Goal: Task Accomplishment & Management: Manage account settings

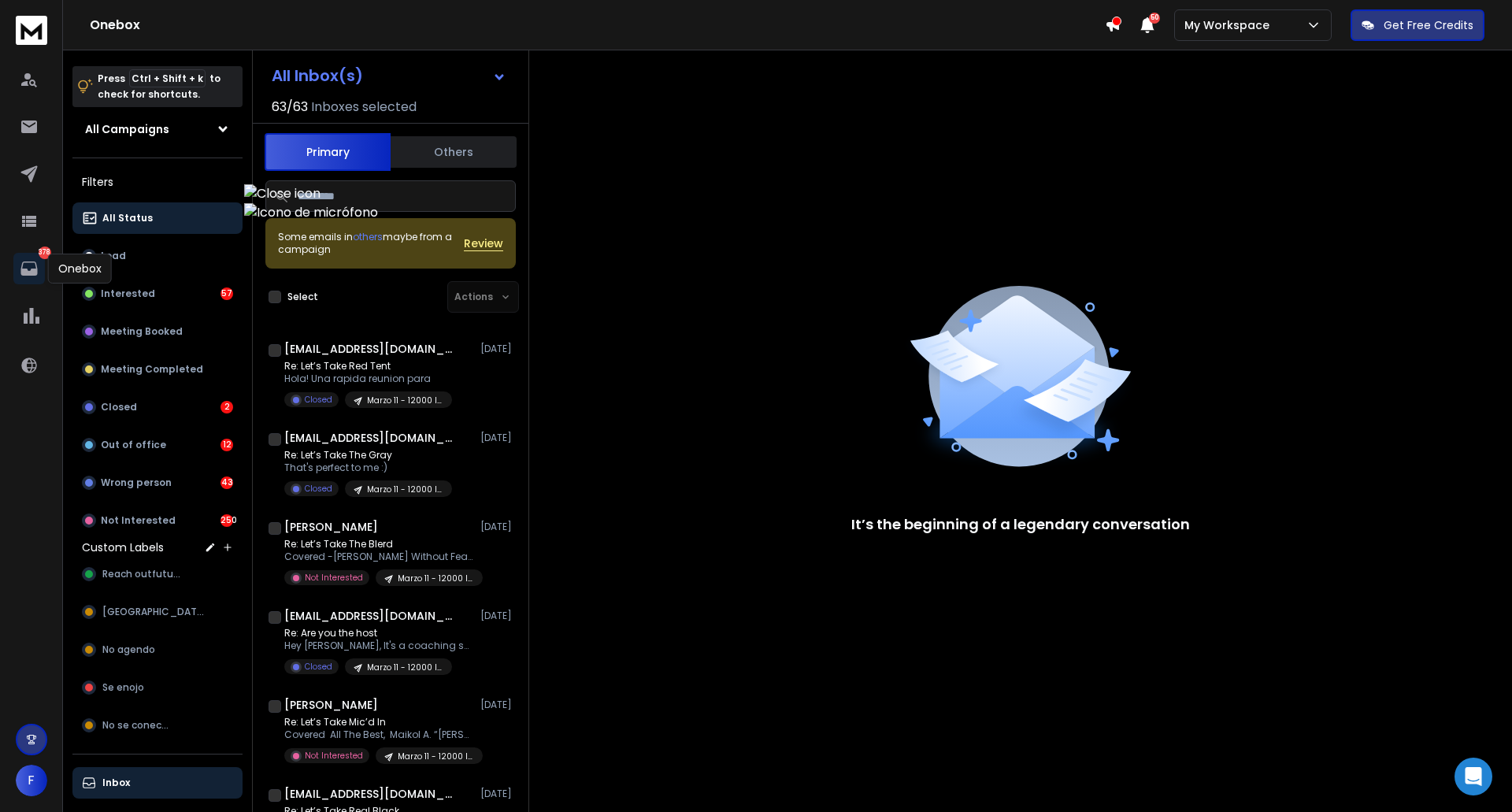
click at [332, 191] on input at bounding box center [391, 196] width 250 height 31
click at [25, 272] on icon at bounding box center [28, 269] width 16 height 15
click at [35, 178] on icon at bounding box center [28, 174] width 18 height 18
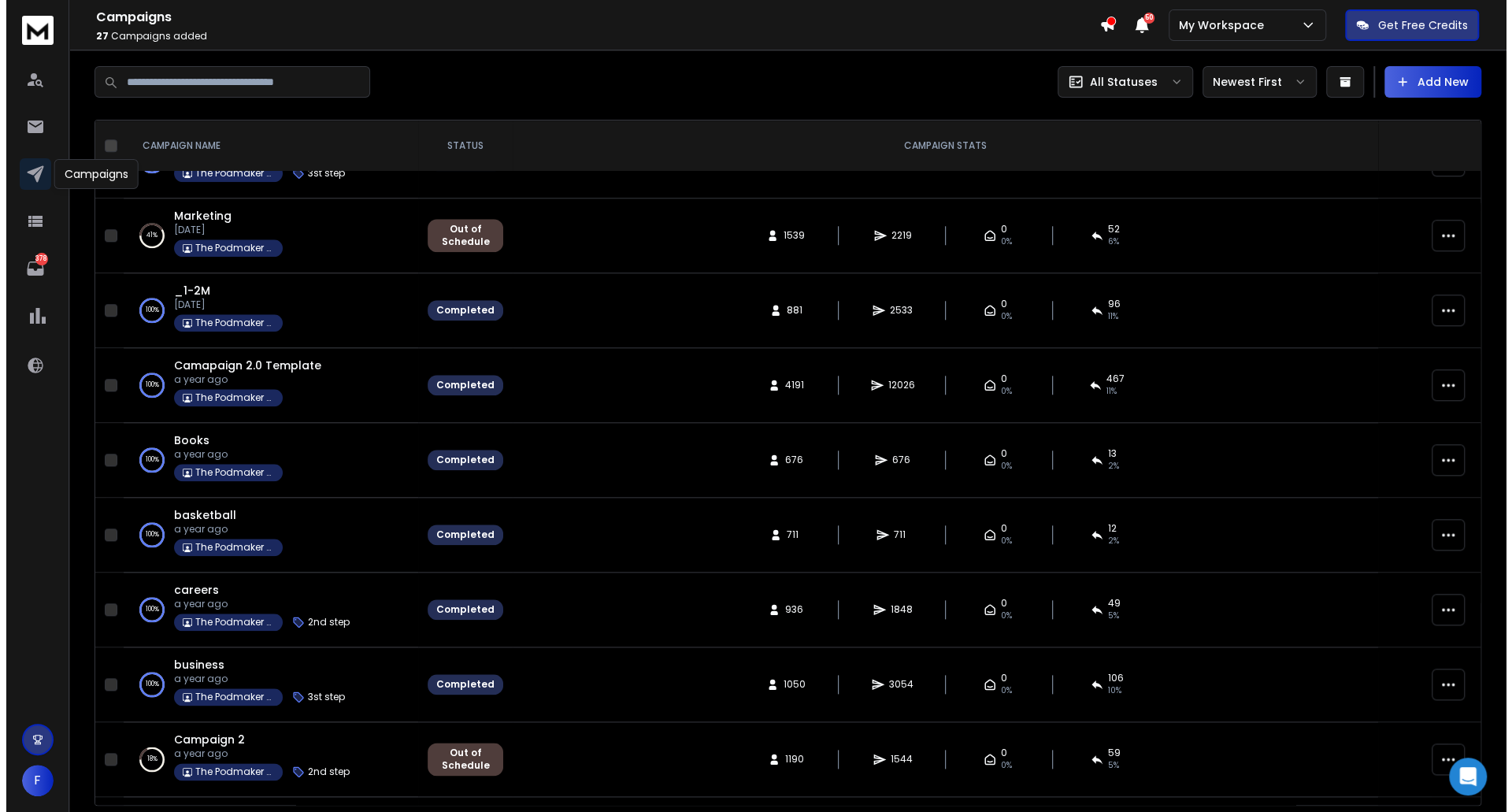
scroll to position [1104, 0]
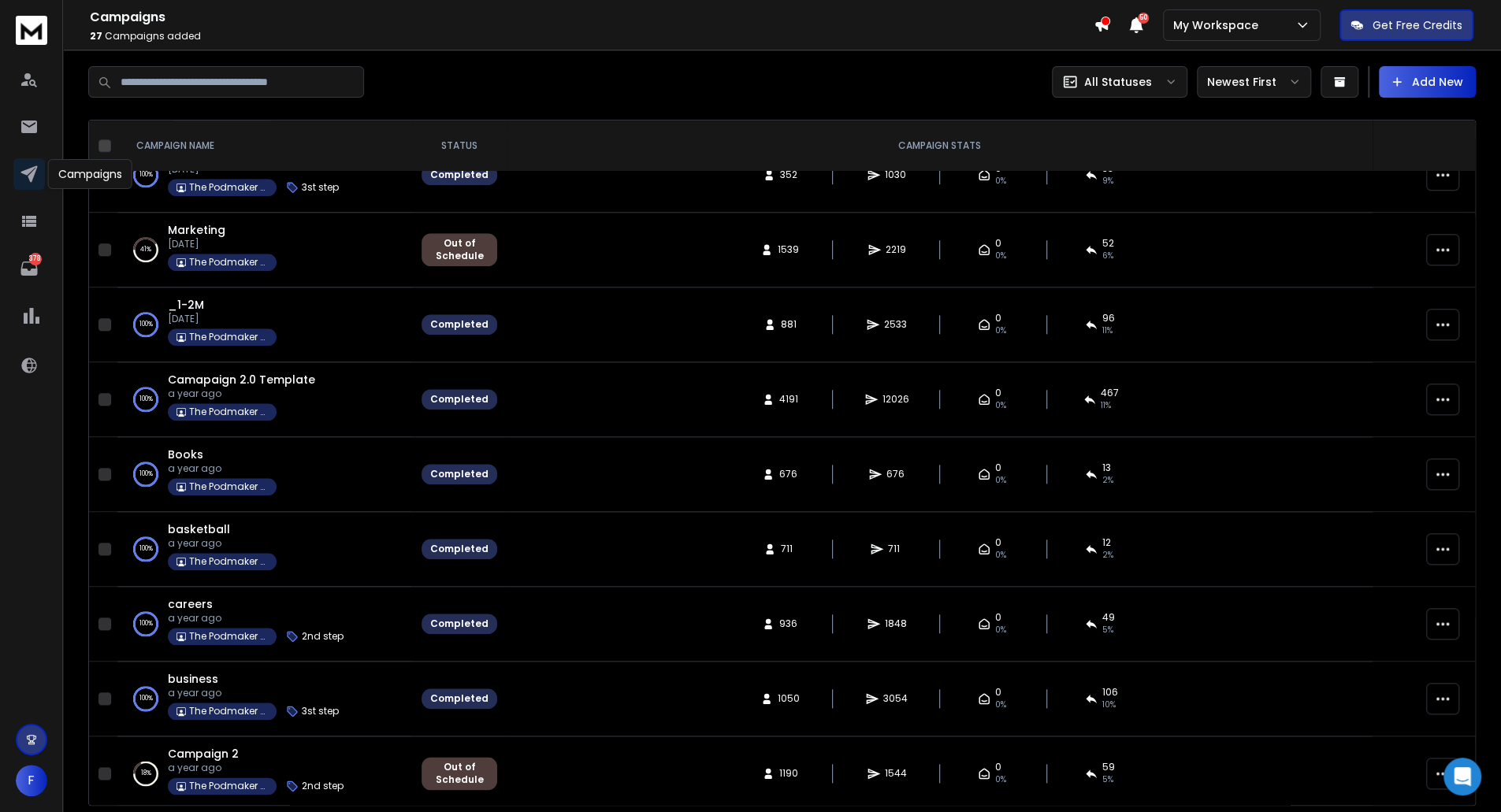
click at [199, 299] on span "_1-2M" at bounding box center [185, 305] width 36 height 16
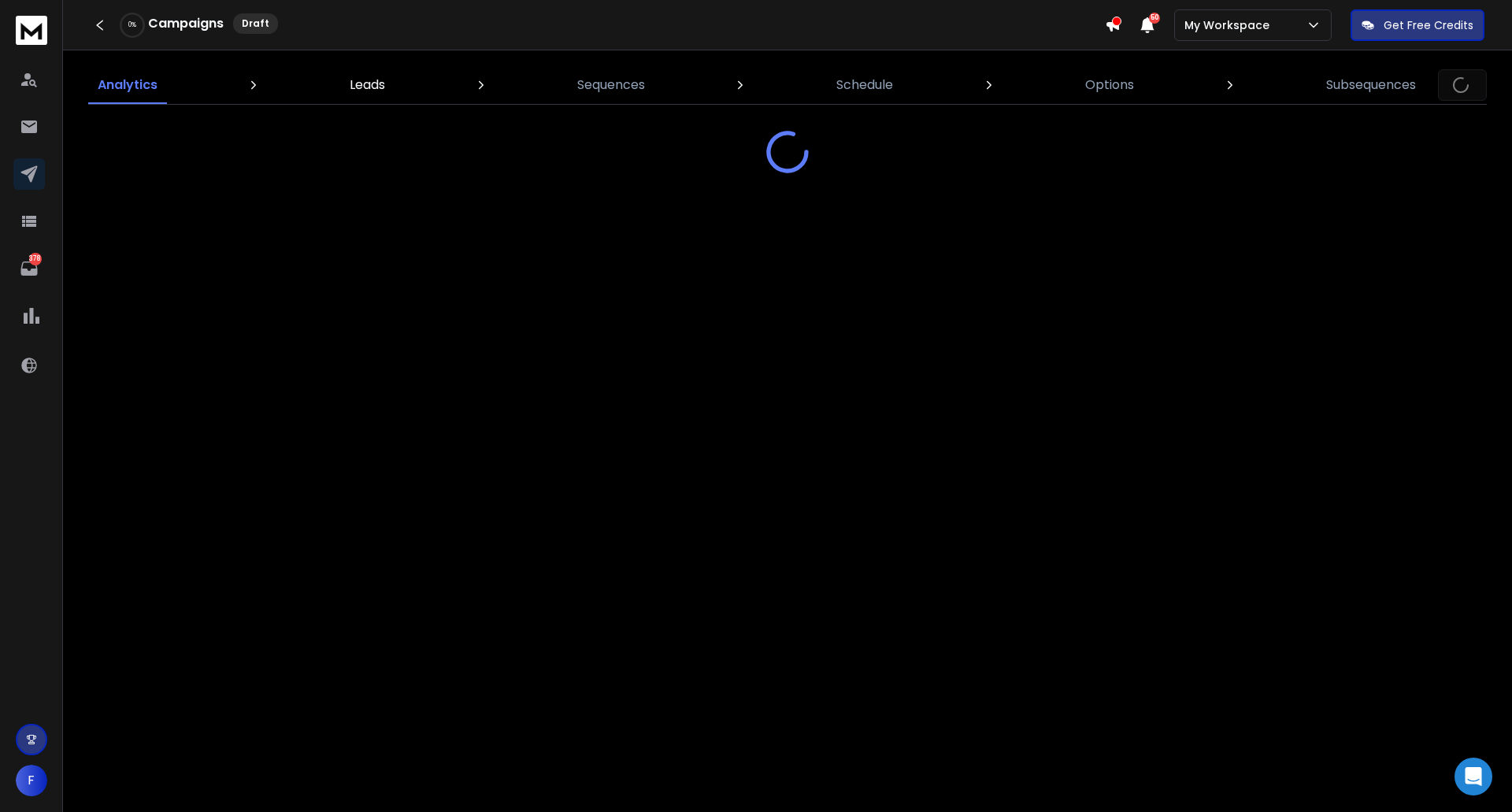
click at [368, 92] on p "Leads" at bounding box center [367, 84] width 36 height 18
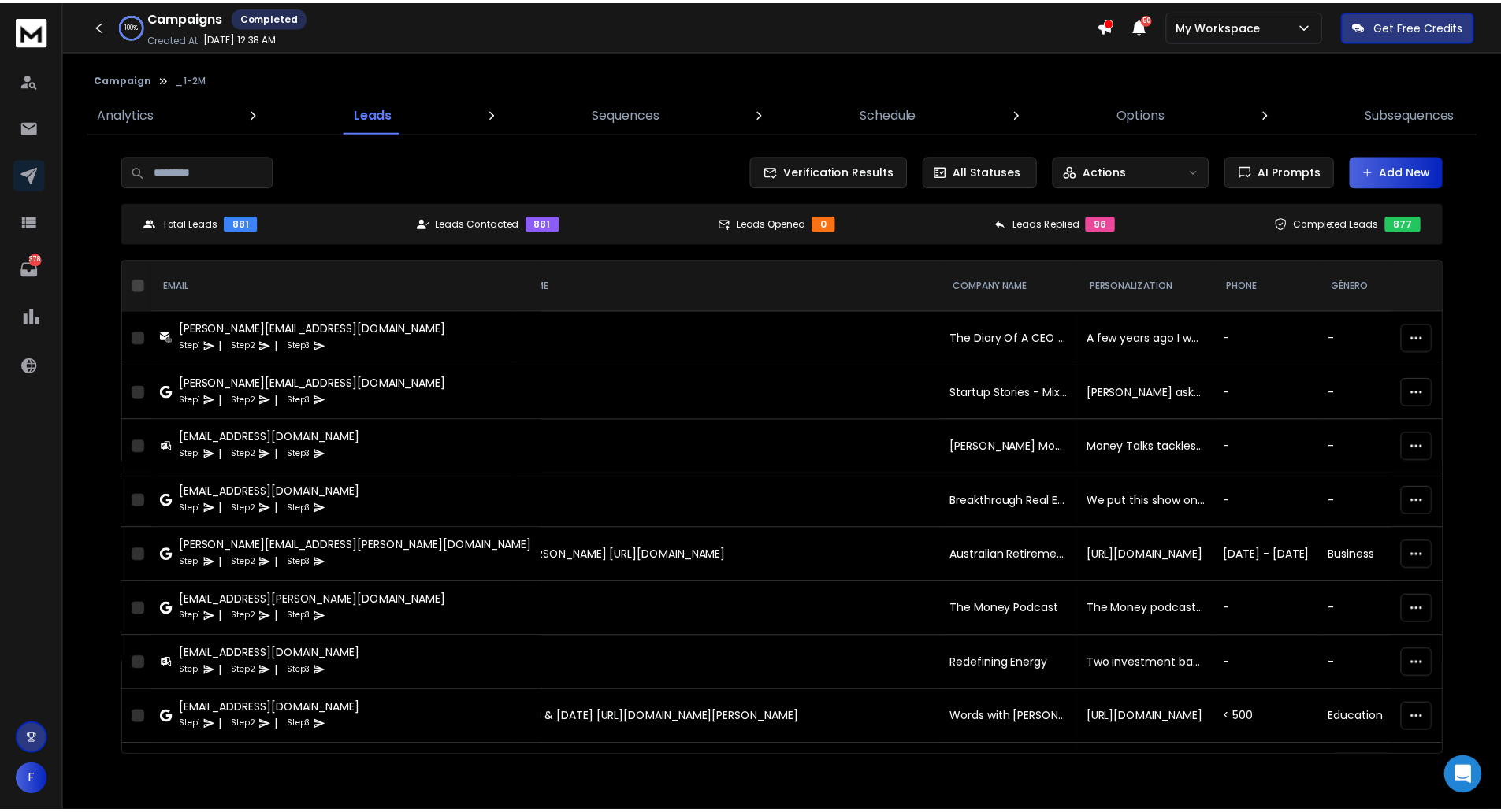
scroll to position [0, 530]
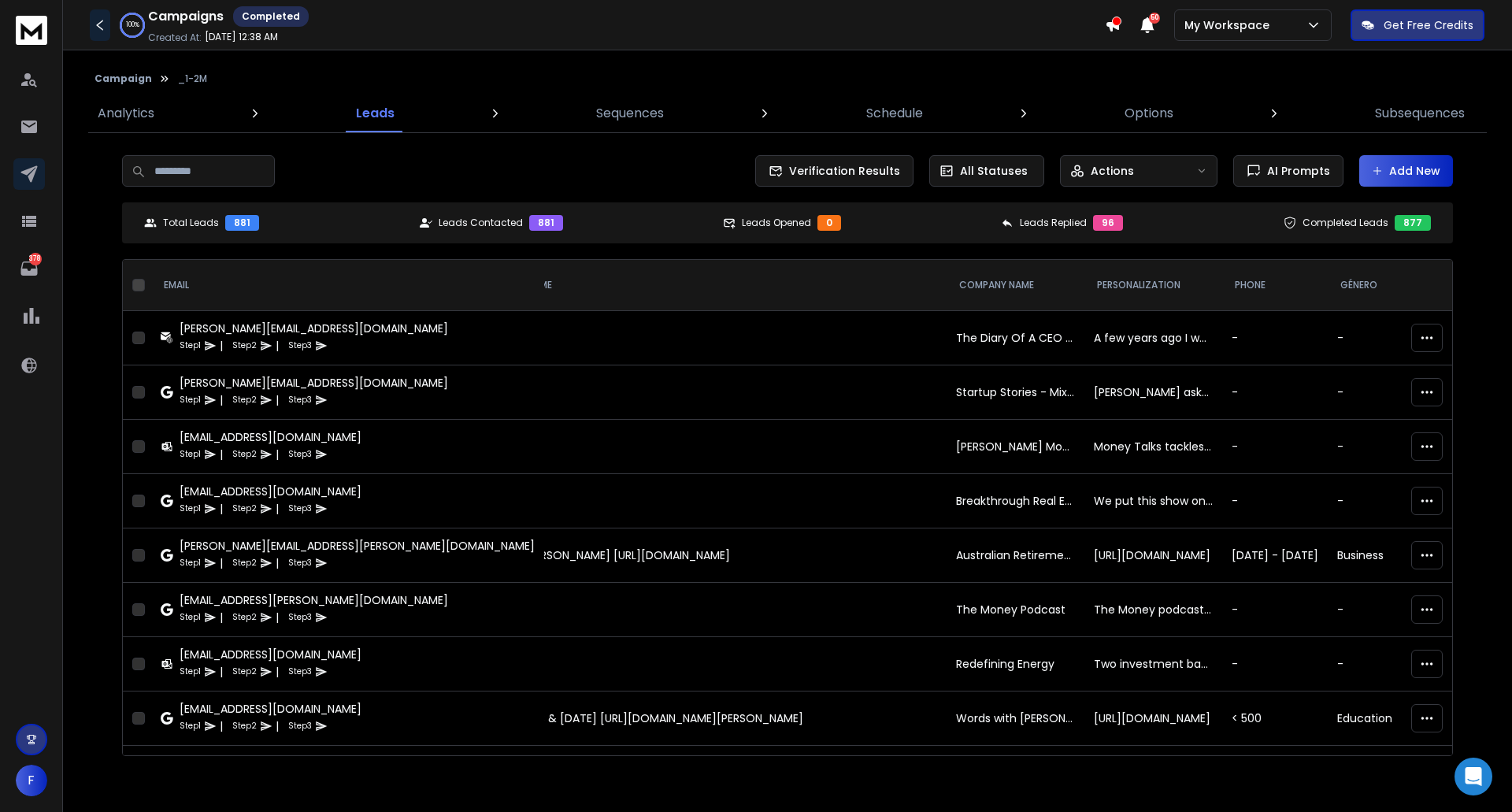
click at [101, 18] on icon at bounding box center [100, 25] width 15 height 15
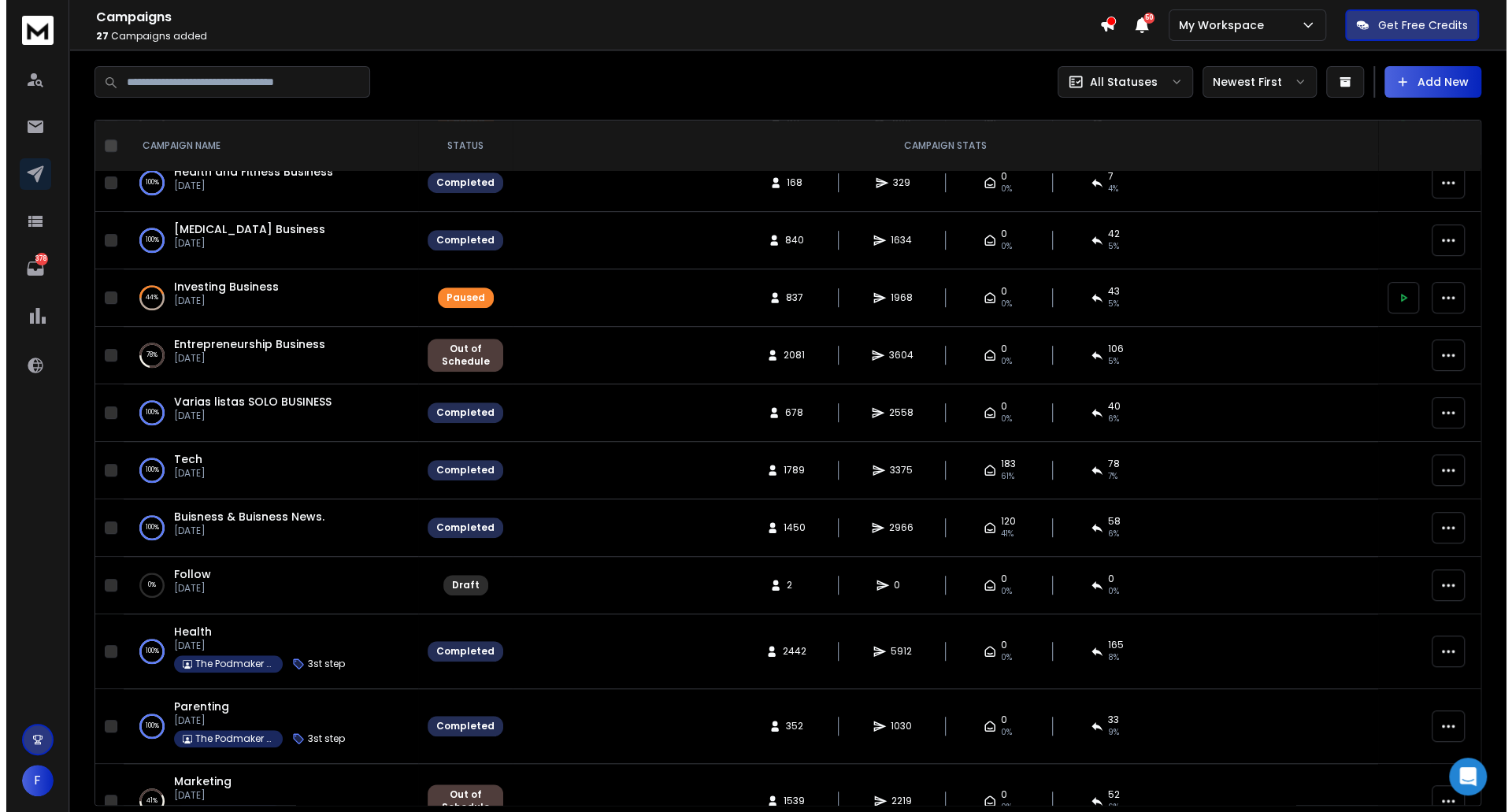
scroll to position [396, 0]
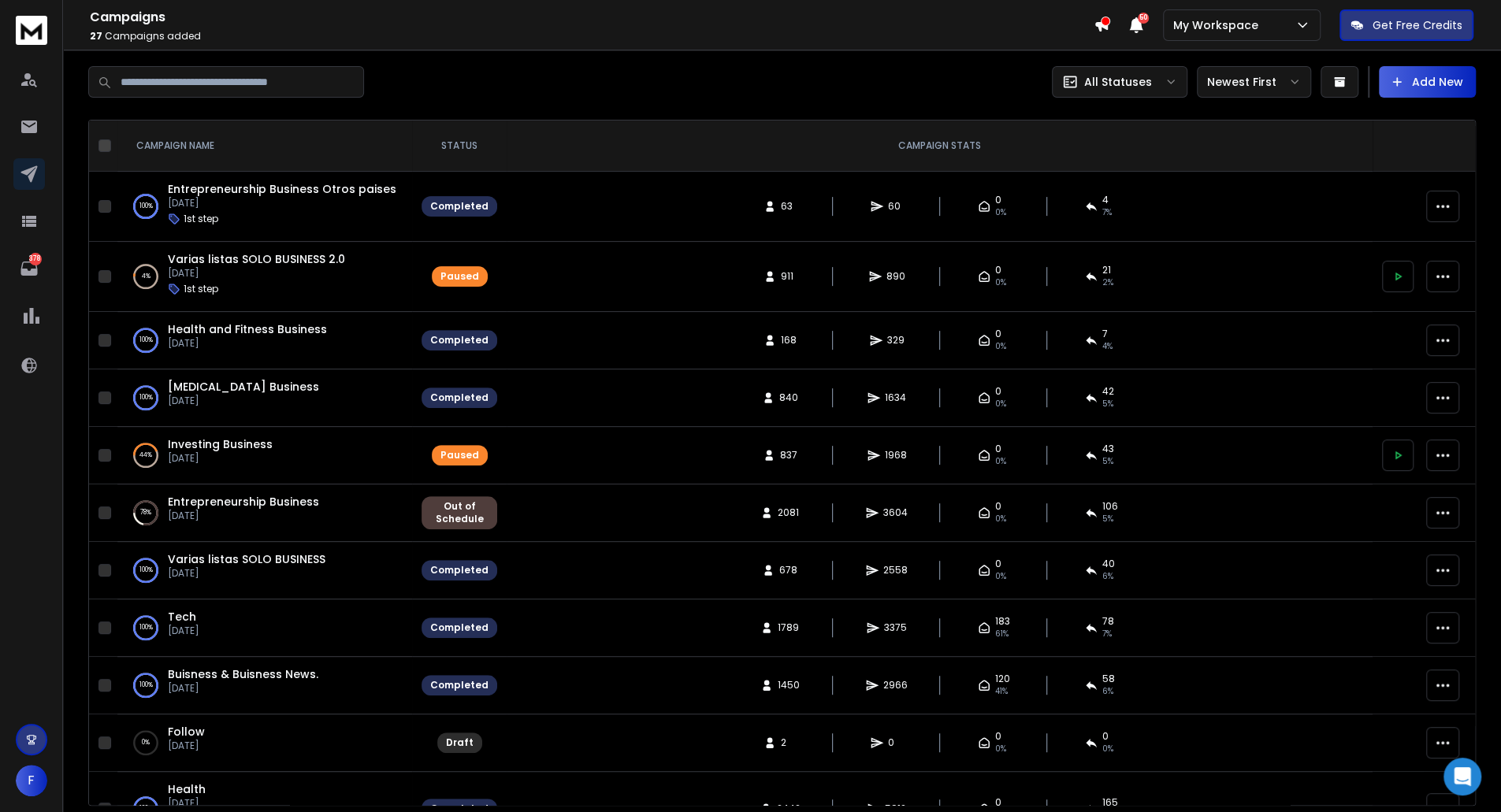
click at [272, 254] on span "Varias listas SOLO BUSINESS 2.0" at bounding box center [256, 259] width 178 height 16
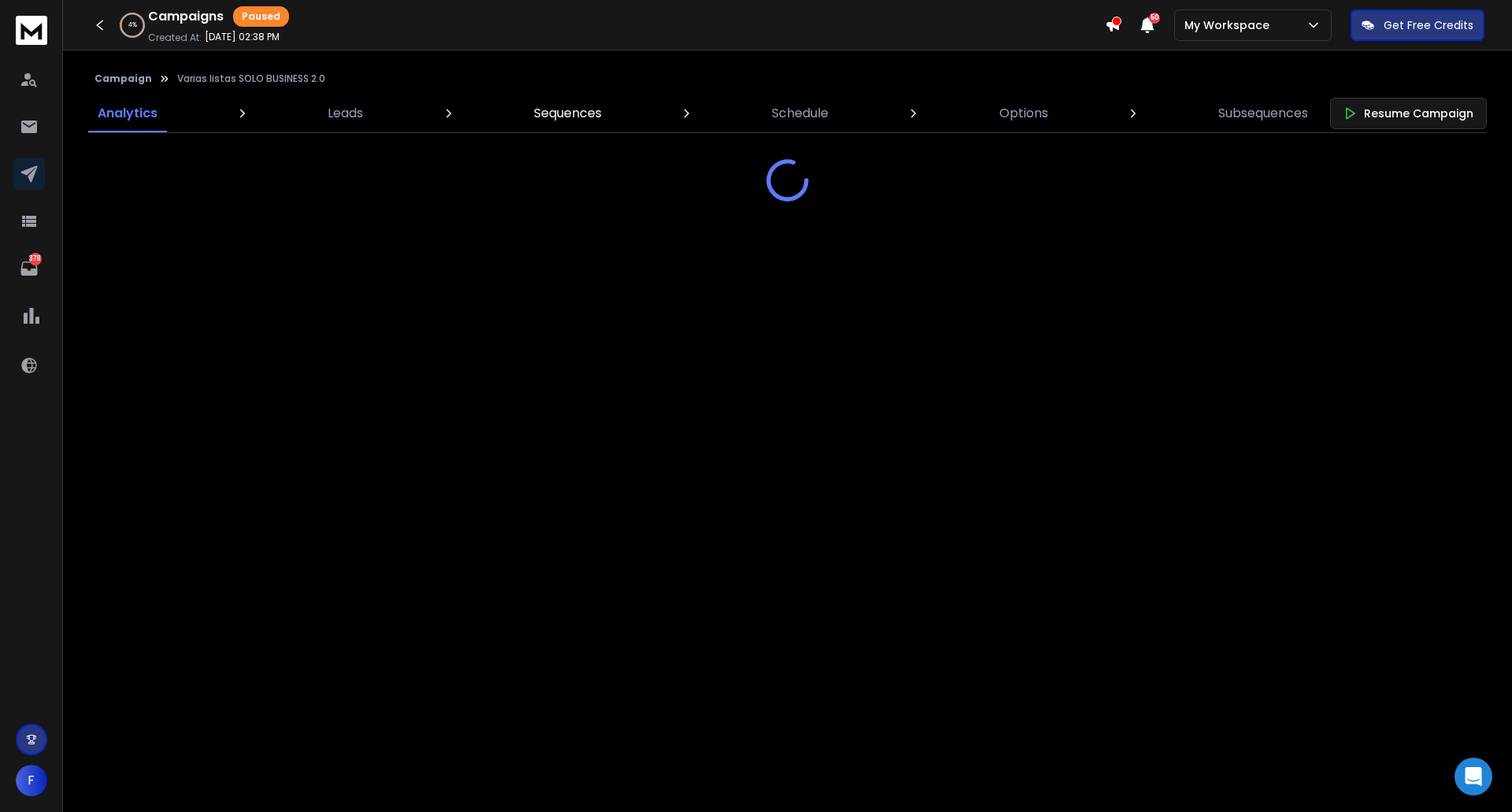
click at [609, 116] on link "Sequences" at bounding box center [567, 113] width 86 height 38
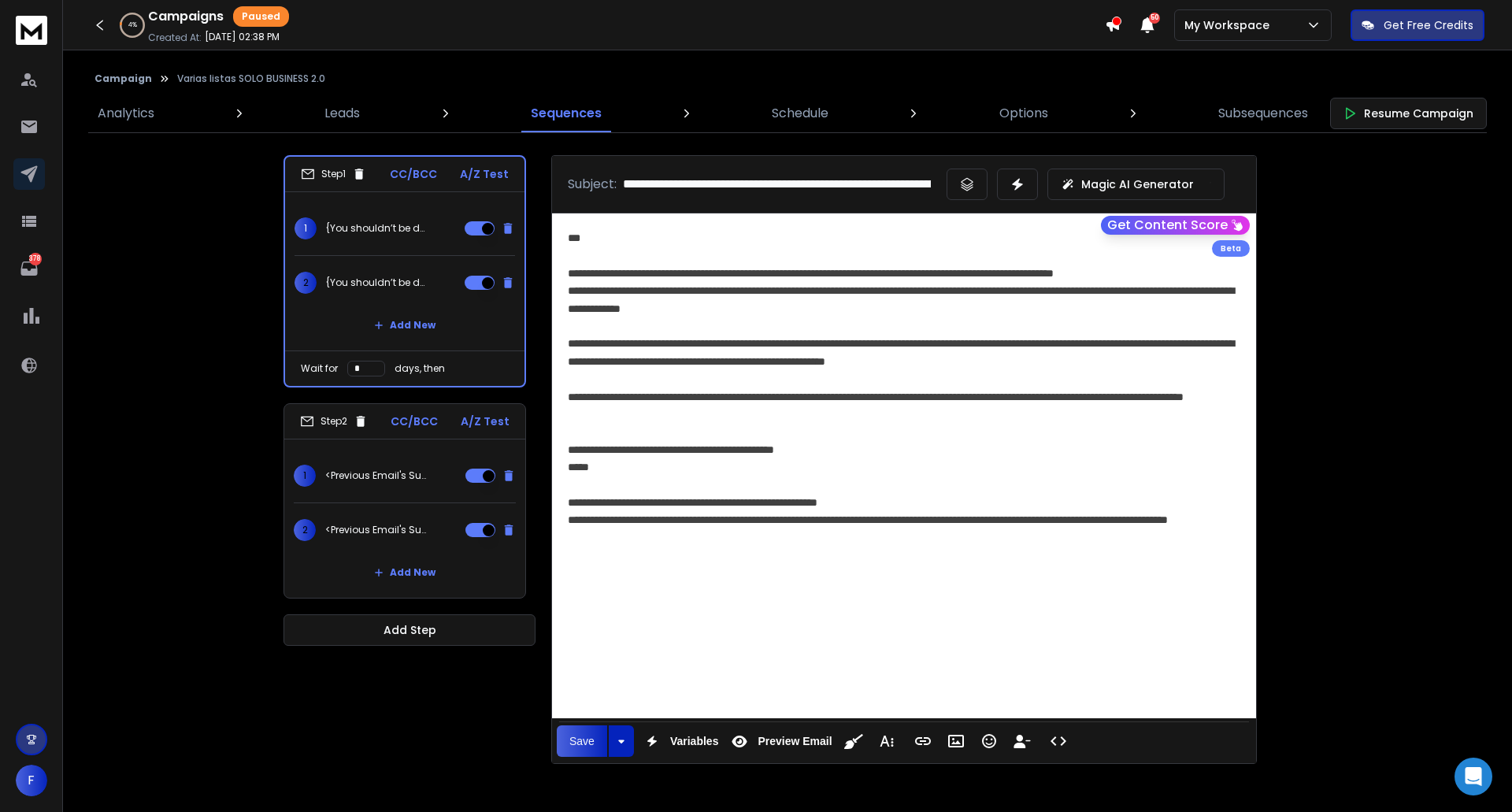
click at [360, 276] on p "{You shouldn’t be doing this yourself|No need to do this alone|This isn’t somet…" at bounding box center [376, 282] width 101 height 13
click at [413, 479] on p "<Previous Email's Subject>" at bounding box center [375, 475] width 101 height 13
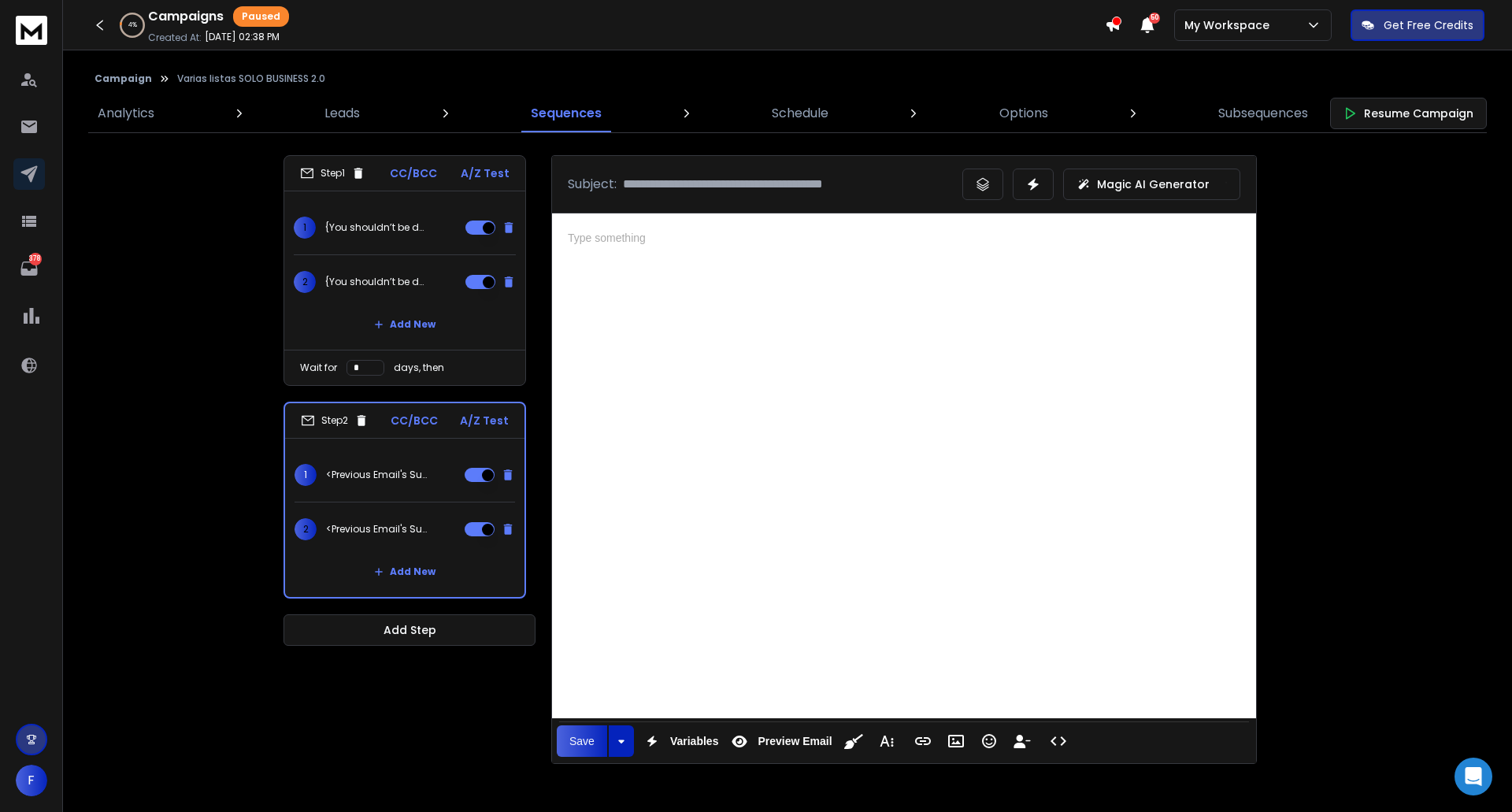
click at [393, 517] on div "2 <Previous Email's Subject>" at bounding box center [404, 529] width 220 height 53
click at [366, 291] on div "2 {You shouldn’t be doing this yourself|No need to do this alone|This isn’t som…" at bounding box center [360, 281] width 132 height 22
type input "**********"
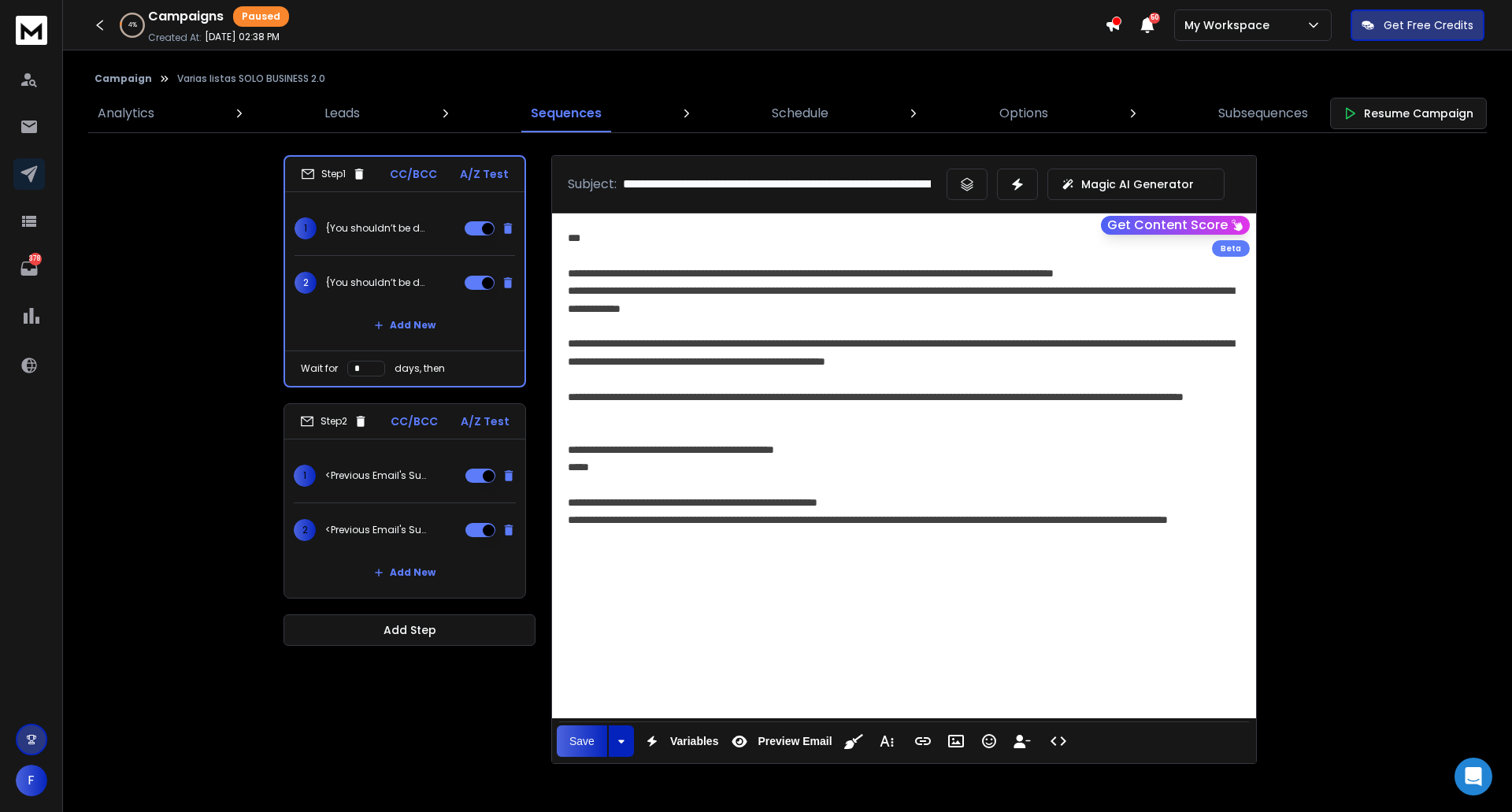
click at [366, 242] on div "1 {You shouldn’t be doing this yourself|No need to do this alone|This isn’t som…" at bounding box center [404, 229] width 220 height 54
click at [384, 108] on div "Analytics Leads Sequences Schedule Options Subsequences" at bounding box center [702, 113] width 1229 height 38
click at [359, 115] on p "Leads" at bounding box center [341, 113] width 36 height 18
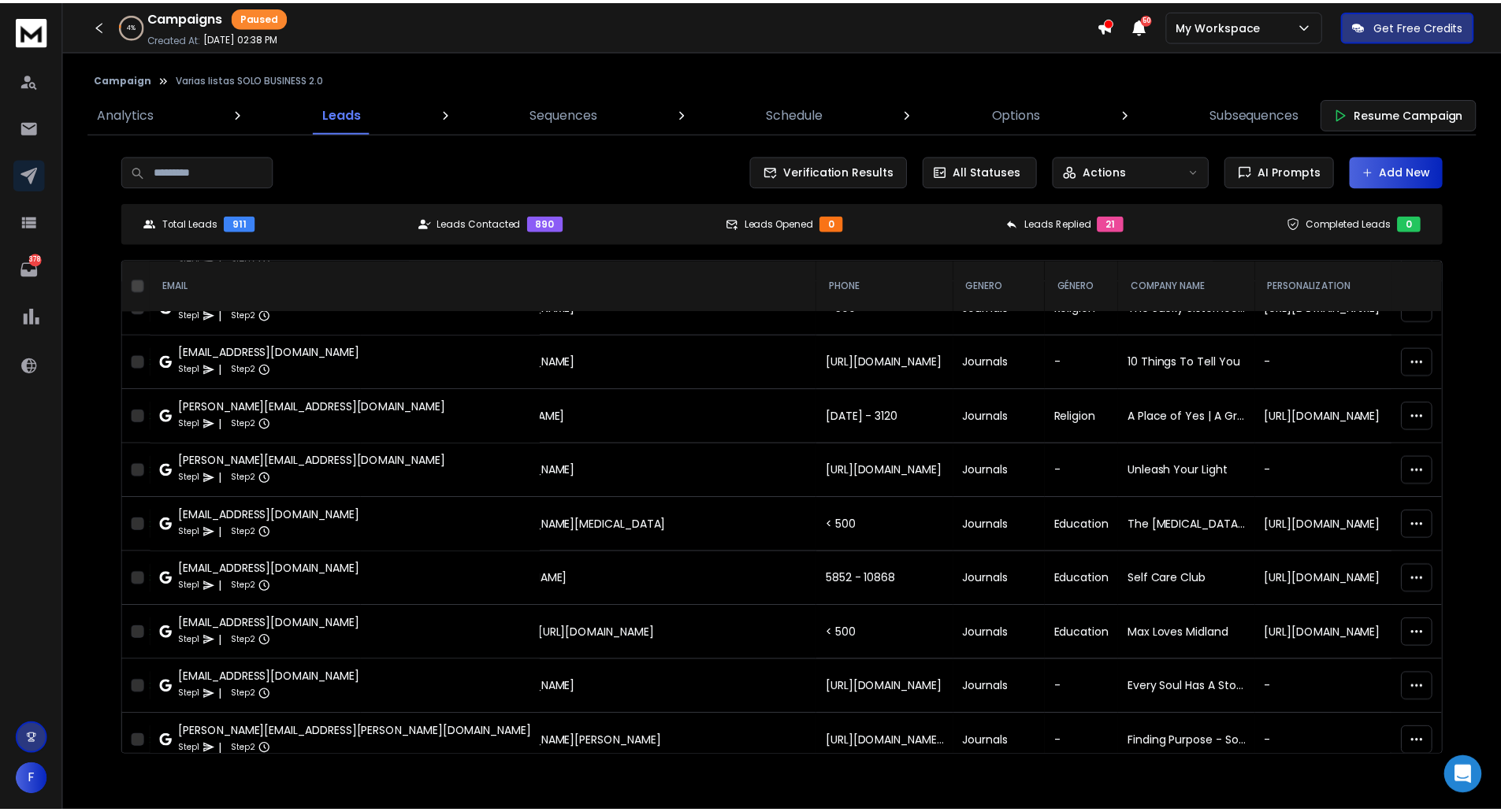
scroll to position [5538, 728]
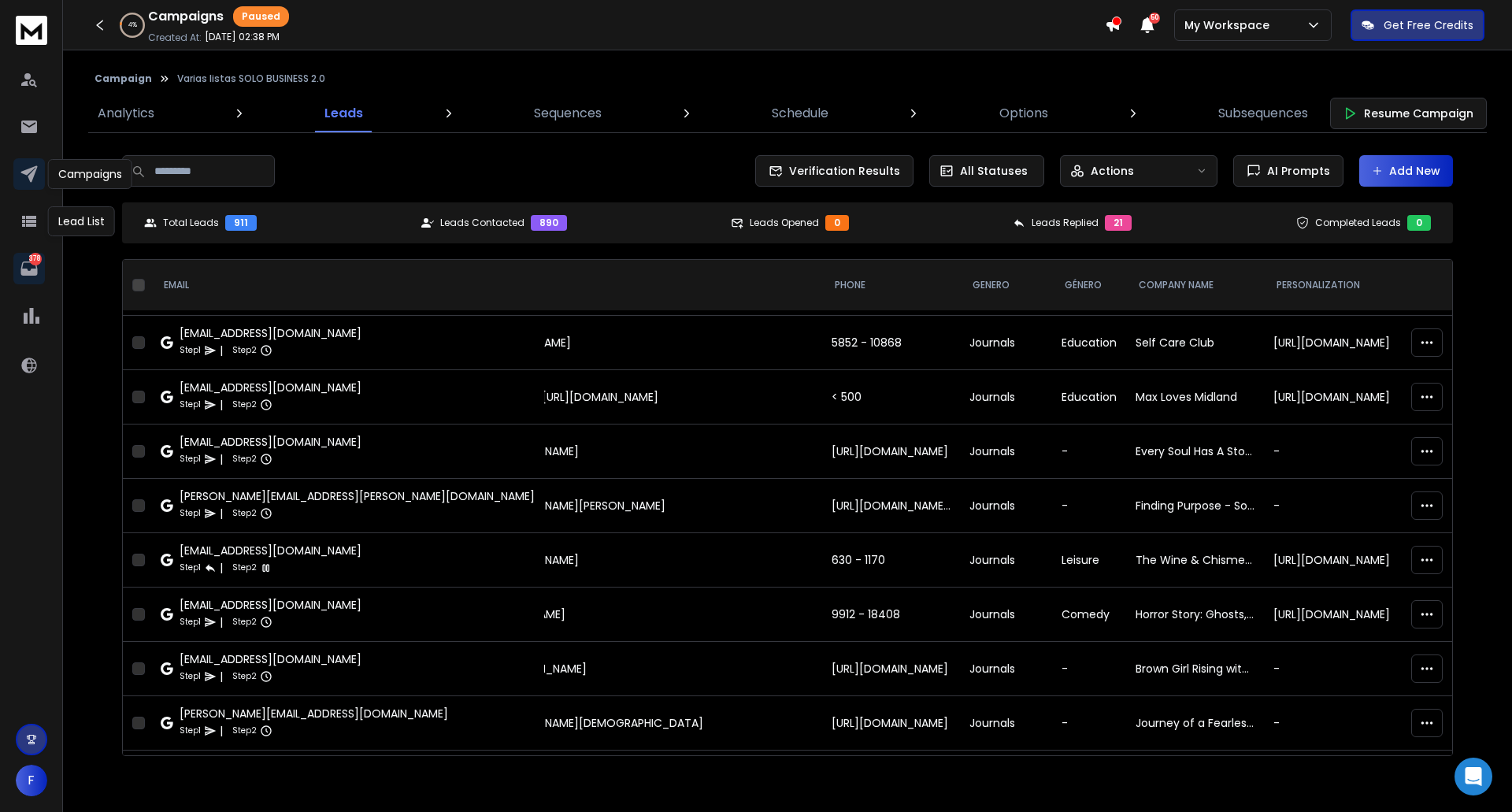
click at [23, 281] on link "378" at bounding box center [29, 269] width 31 height 31
click at [29, 258] on p "378" at bounding box center [35, 259] width 13 height 13
click at [29, 259] on icon at bounding box center [28, 268] width 18 height 18
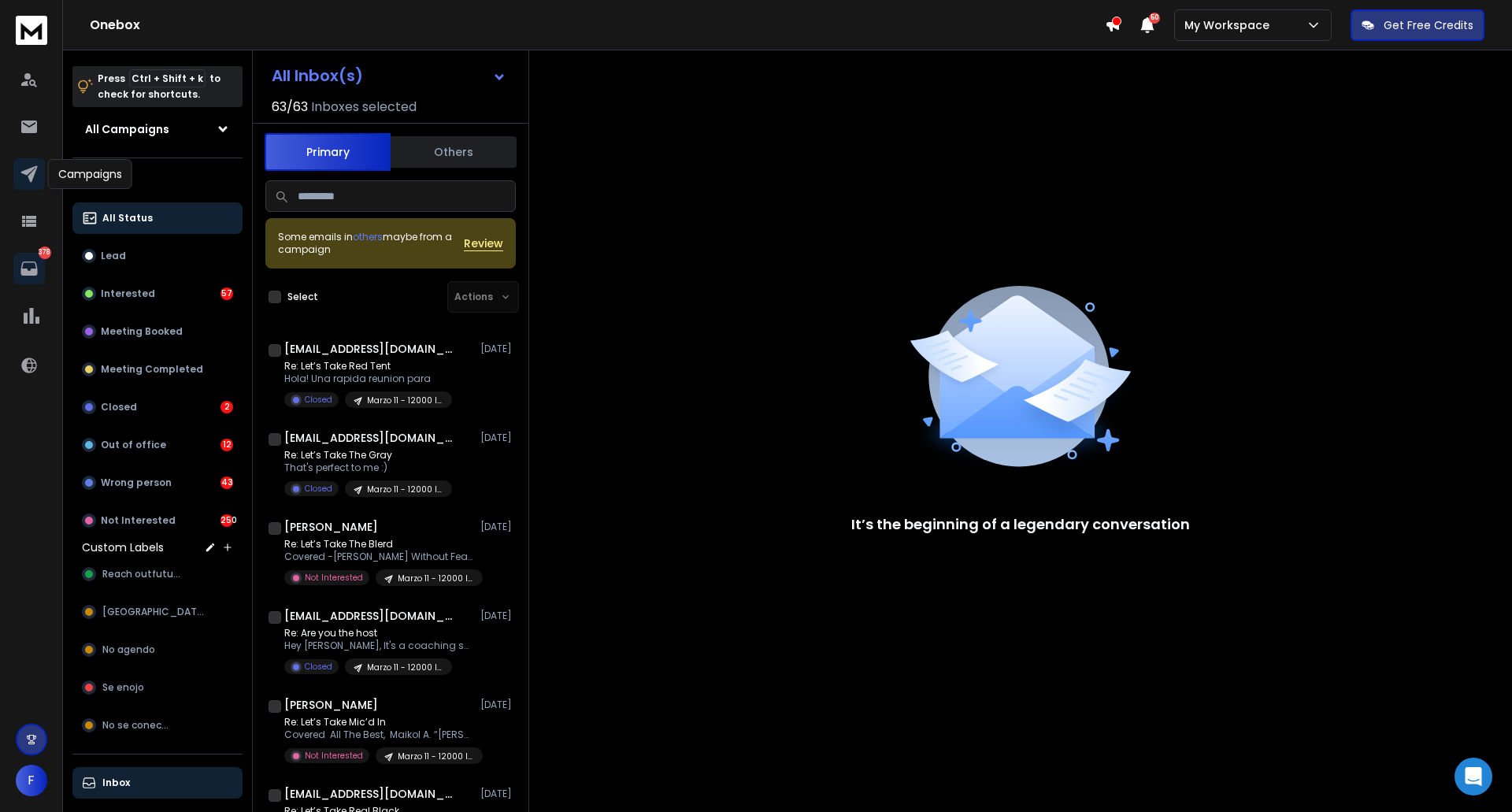
click at [27, 170] on icon at bounding box center [28, 173] width 16 height 16
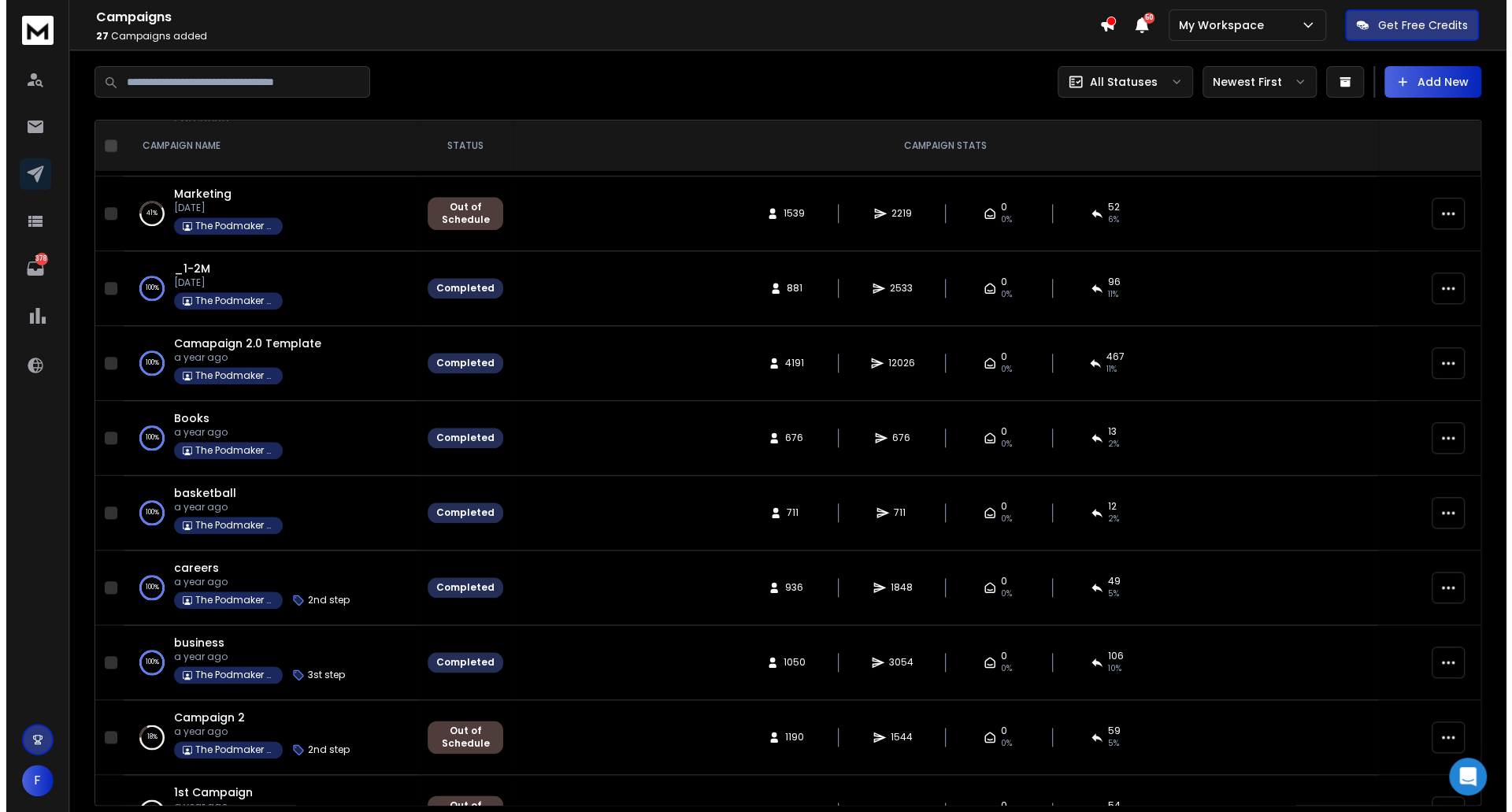
scroll to position [1183, 0]
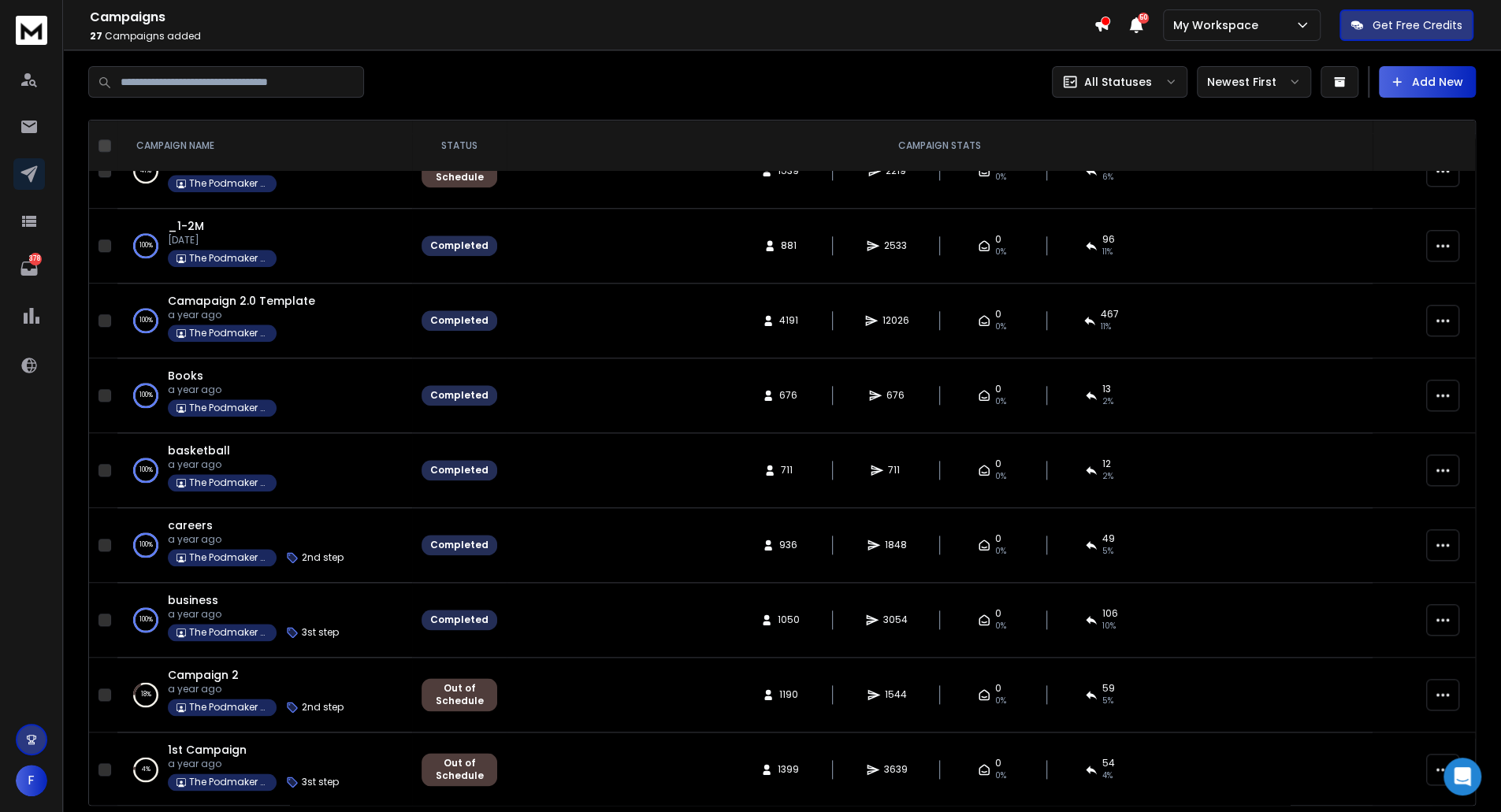
click at [203, 667] on span "Campaign 2" at bounding box center [203, 675] width 71 height 16
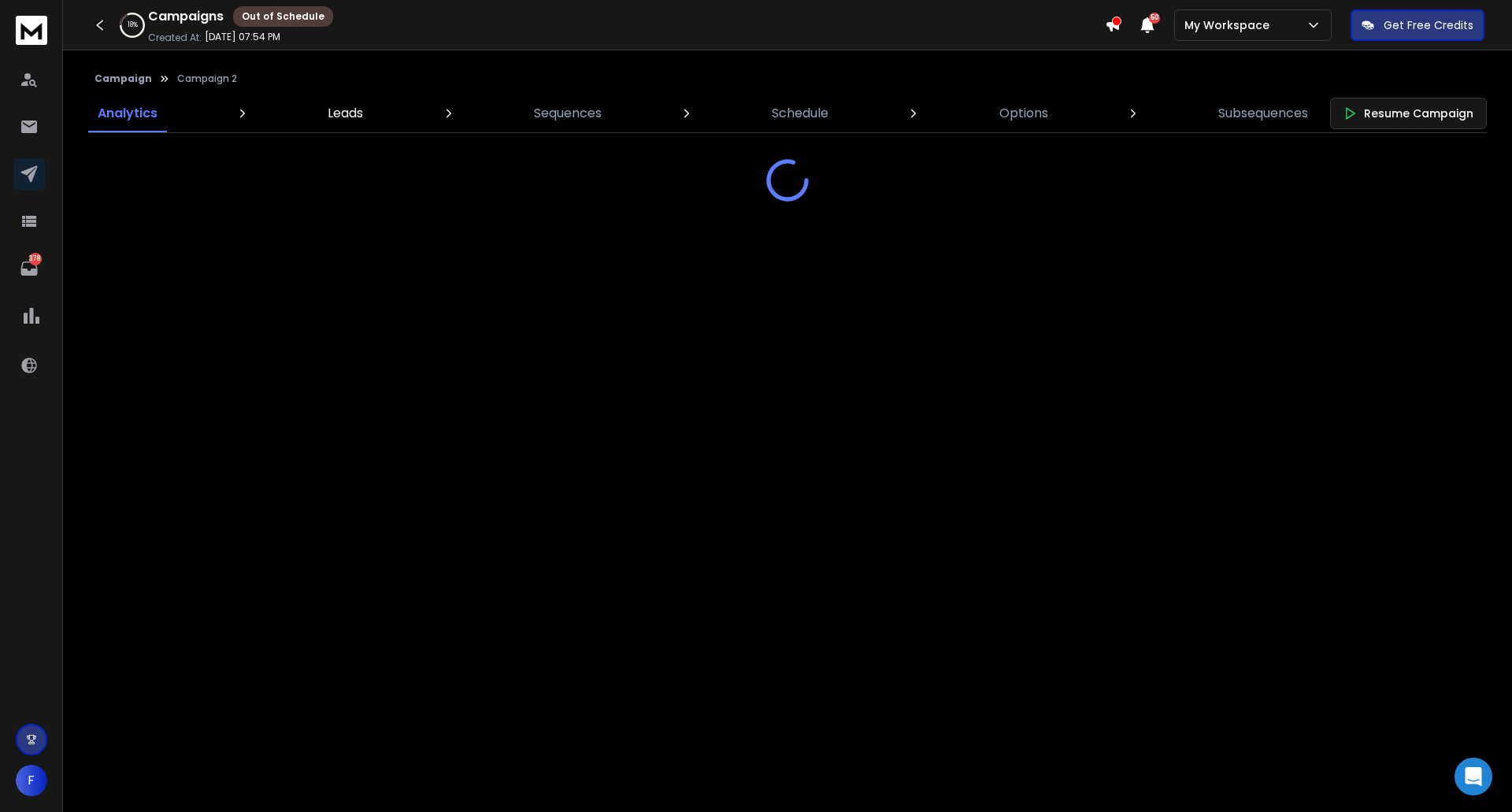
click at [364, 113] on link "Leads" at bounding box center [345, 113] width 54 height 38
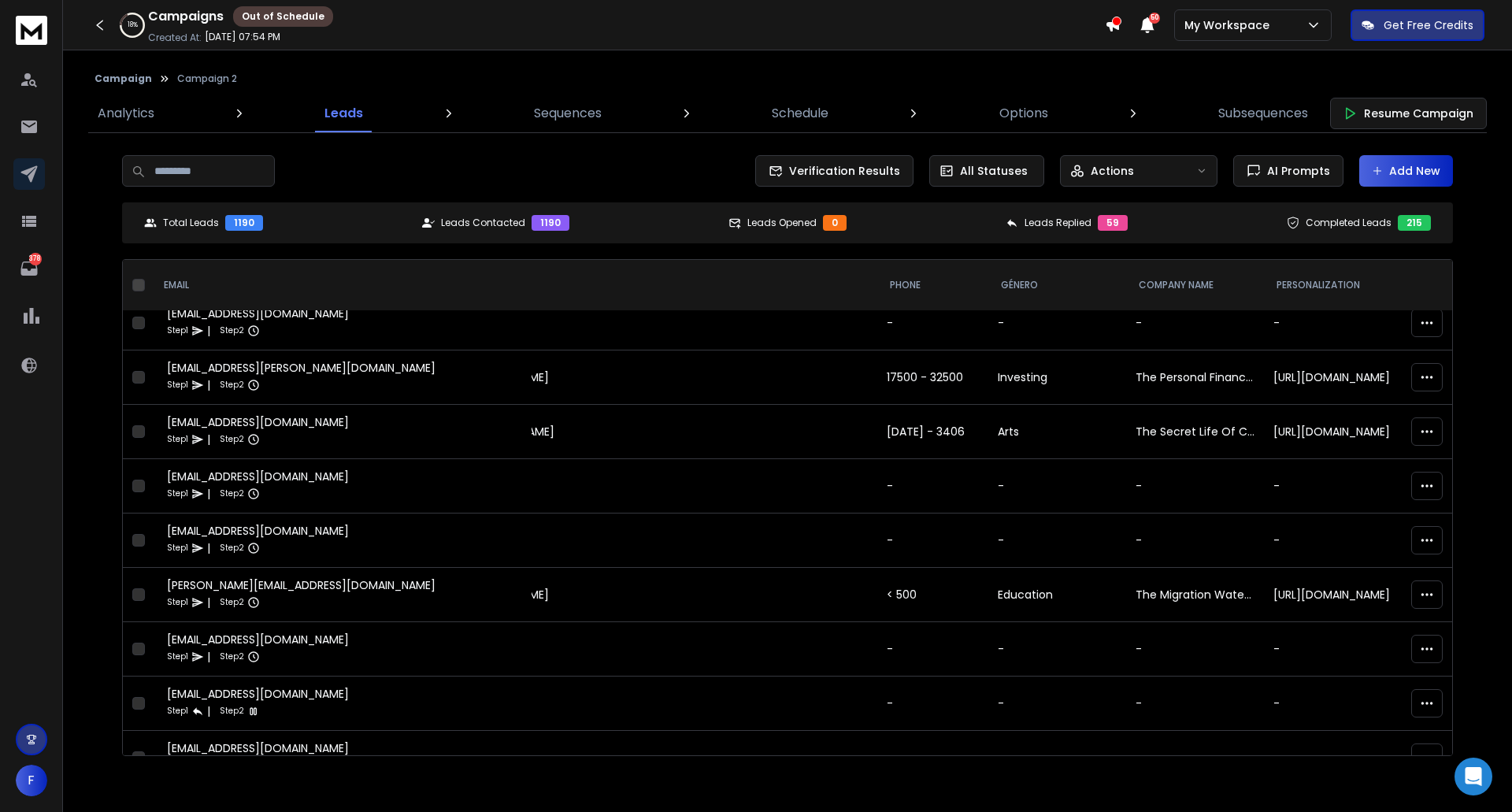
scroll to position [4986, 719]
